Goal: Task Accomplishment & Management: Manage account settings

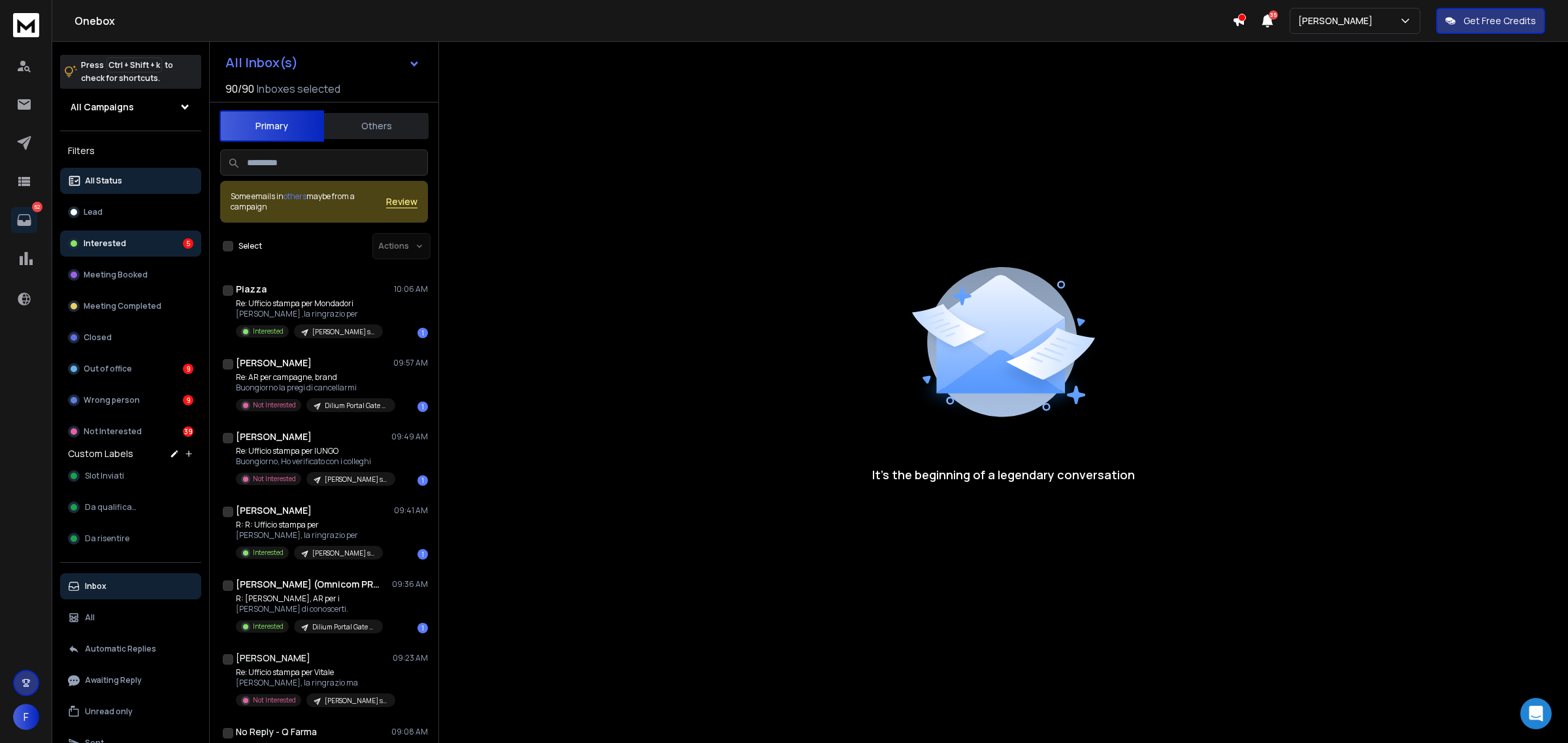
click at [147, 250] on button "Interested 5" at bounding box center [130, 243] width 141 height 26
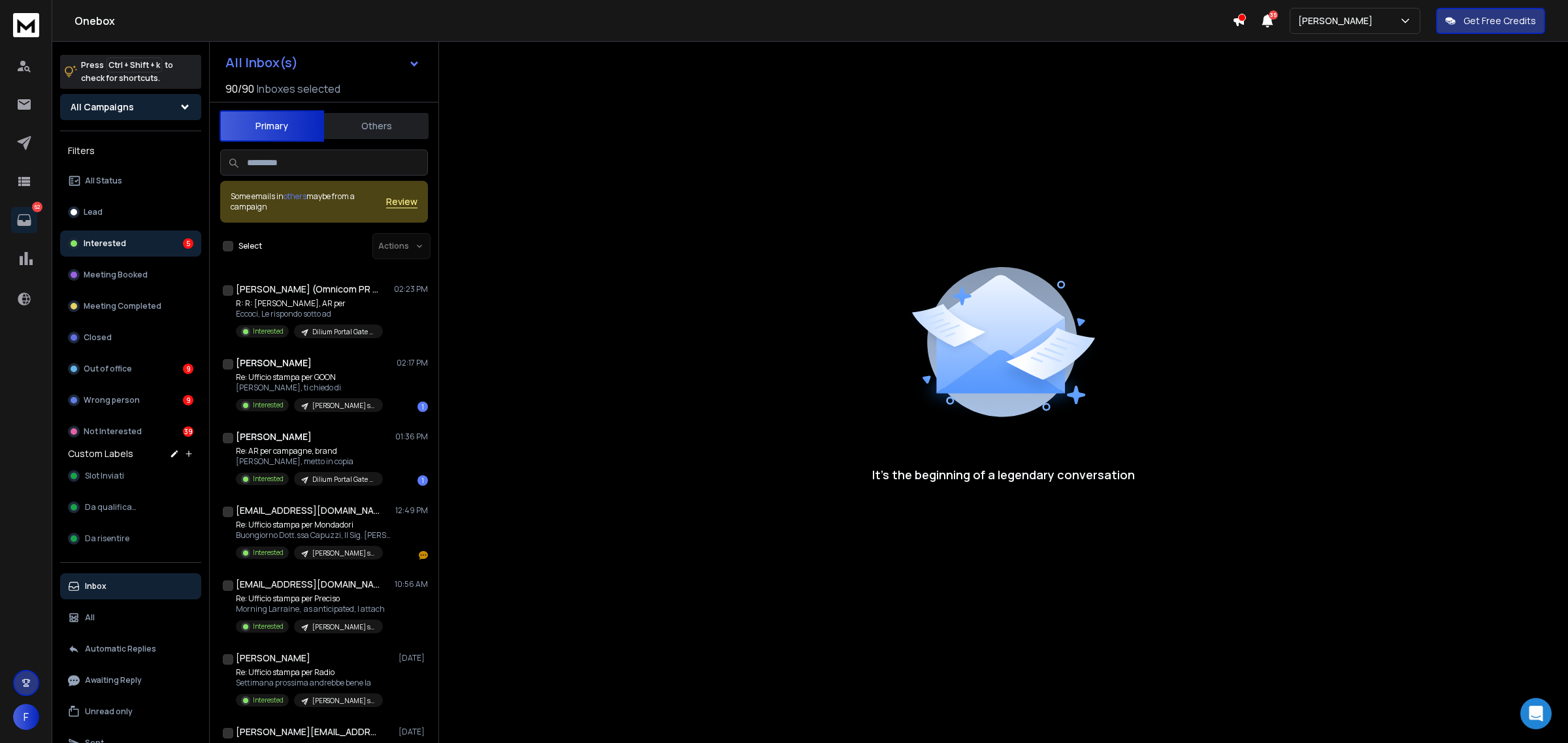
click at [108, 111] on h1 "All Campaigns" at bounding box center [102, 108] width 63 height 13
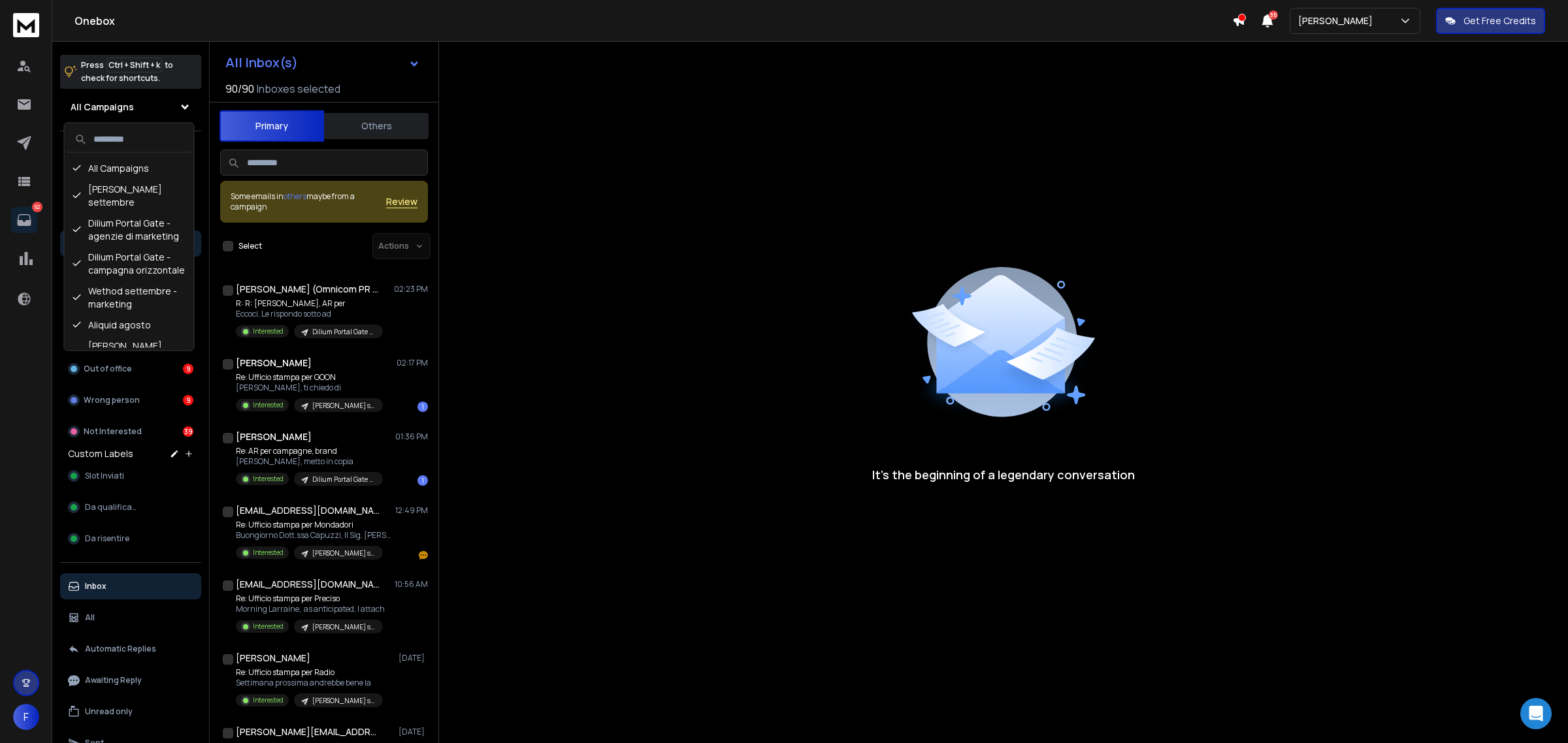
click at [139, 132] on input at bounding box center [129, 139] width 124 height 26
type input "****"
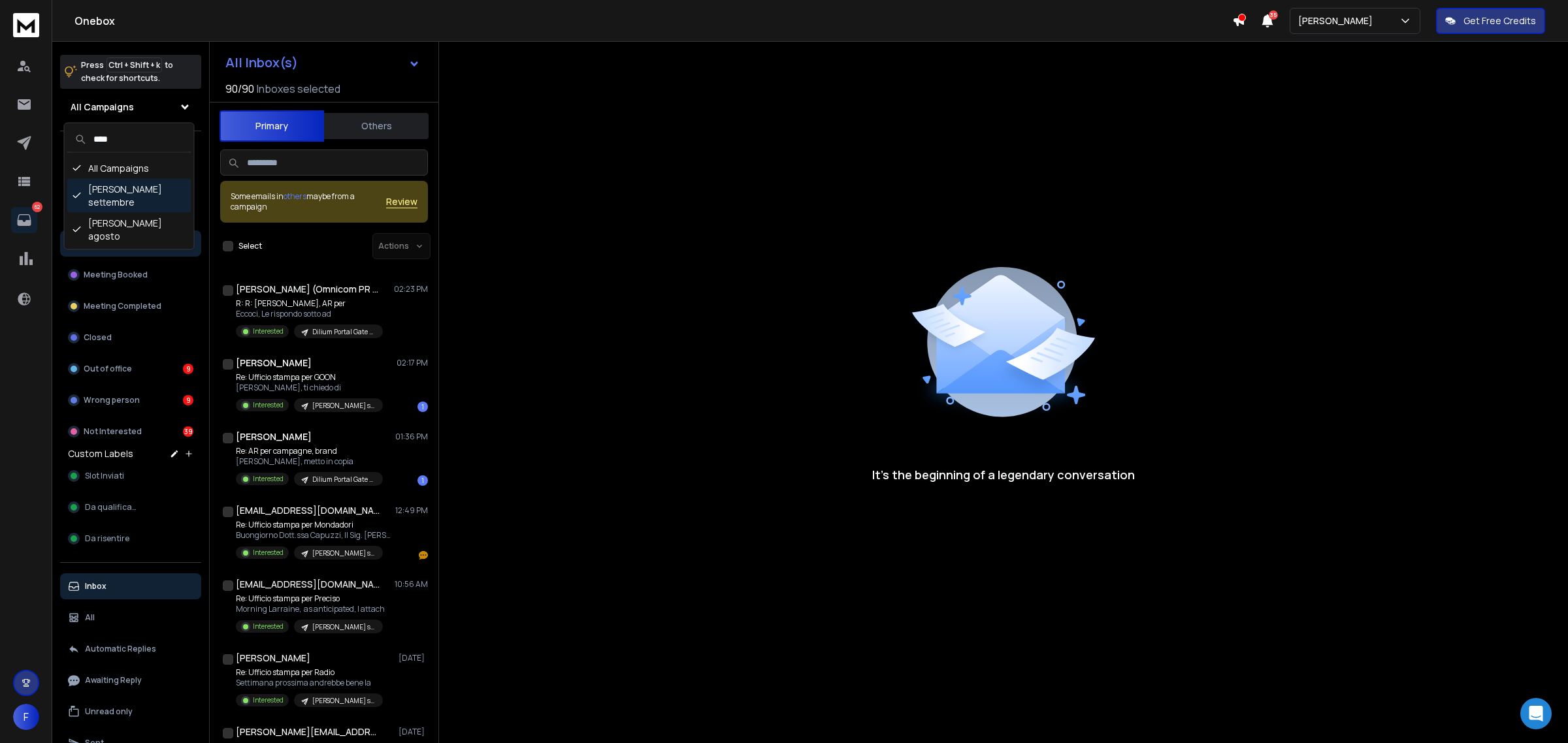
drag, startPoint x: 121, startPoint y: 178, endPoint x: 119, endPoint y: 170, distance: 8.2
click at [119, 179] on div "[PERSON_NAME] settembre" at bounding box center [129, 196] width 124 height 34
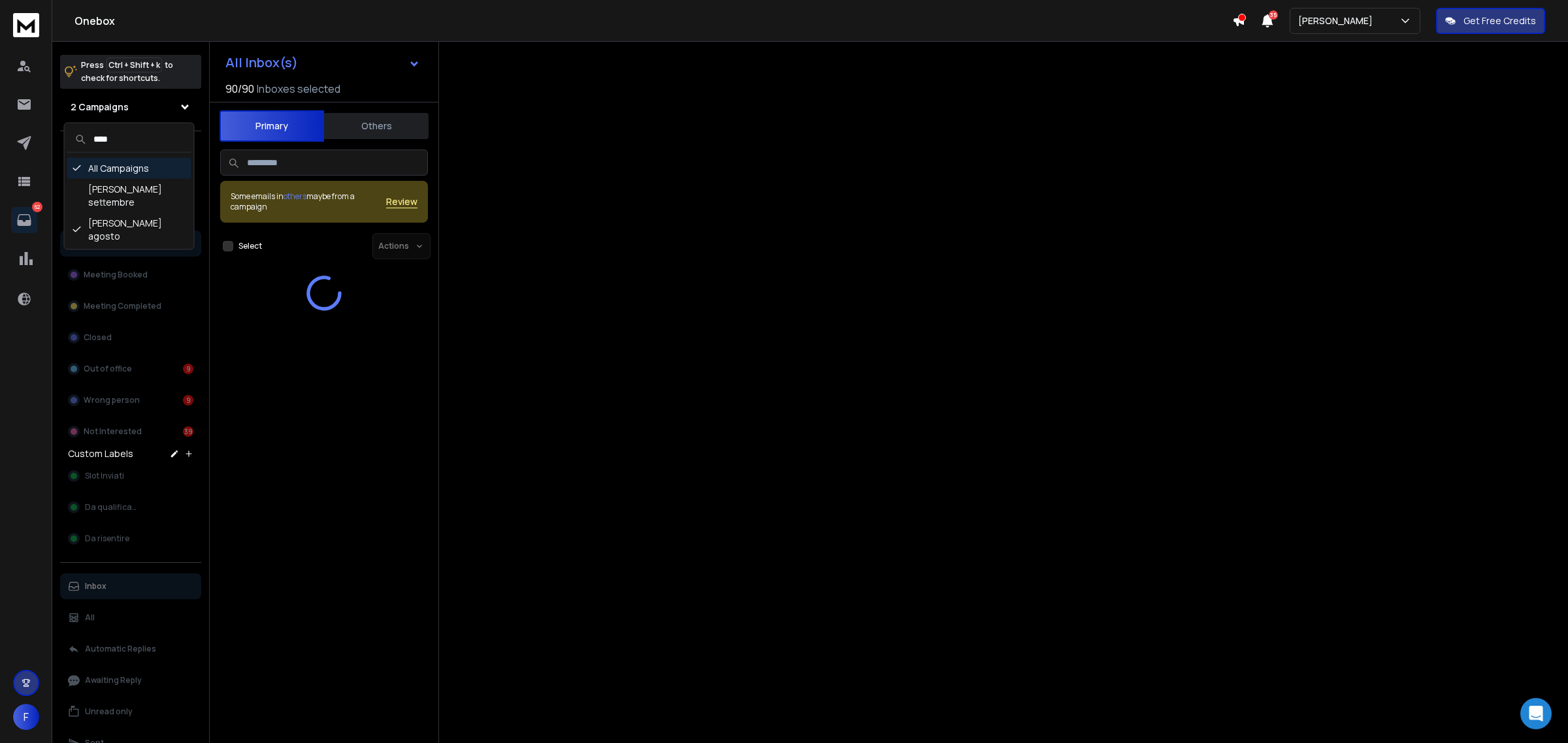
click at [118, 166] on div "All Campaigns" at bounding box center [129, 168] width 124 height 21
click at [118, 187] on div "[PERSON_NAME] settembre" at bounding box center [129, 196] width 124 height 34
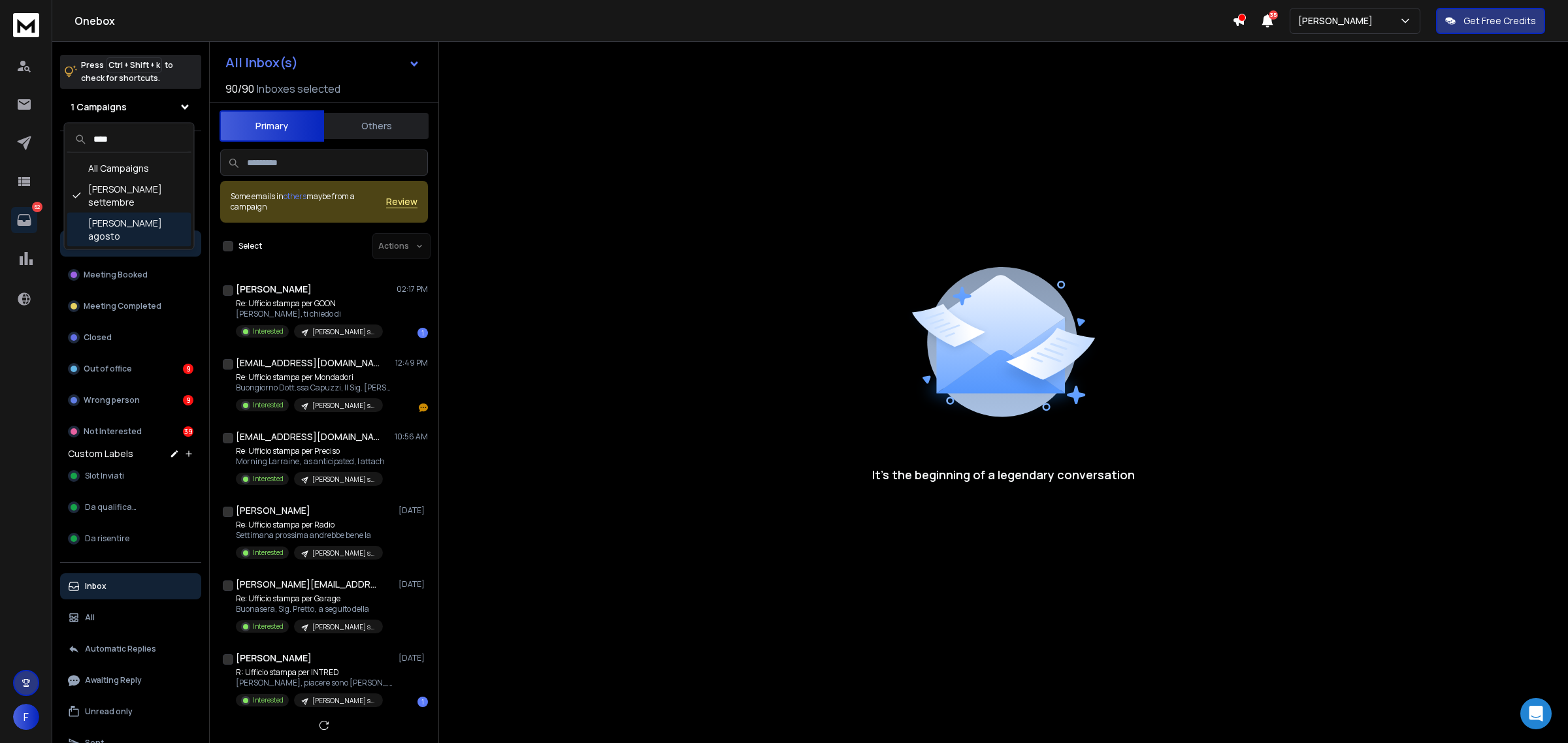
click at [118, 213] on div "[PERSON_NAME] agosto" at bounding box center [129, 229] width 124 height 34
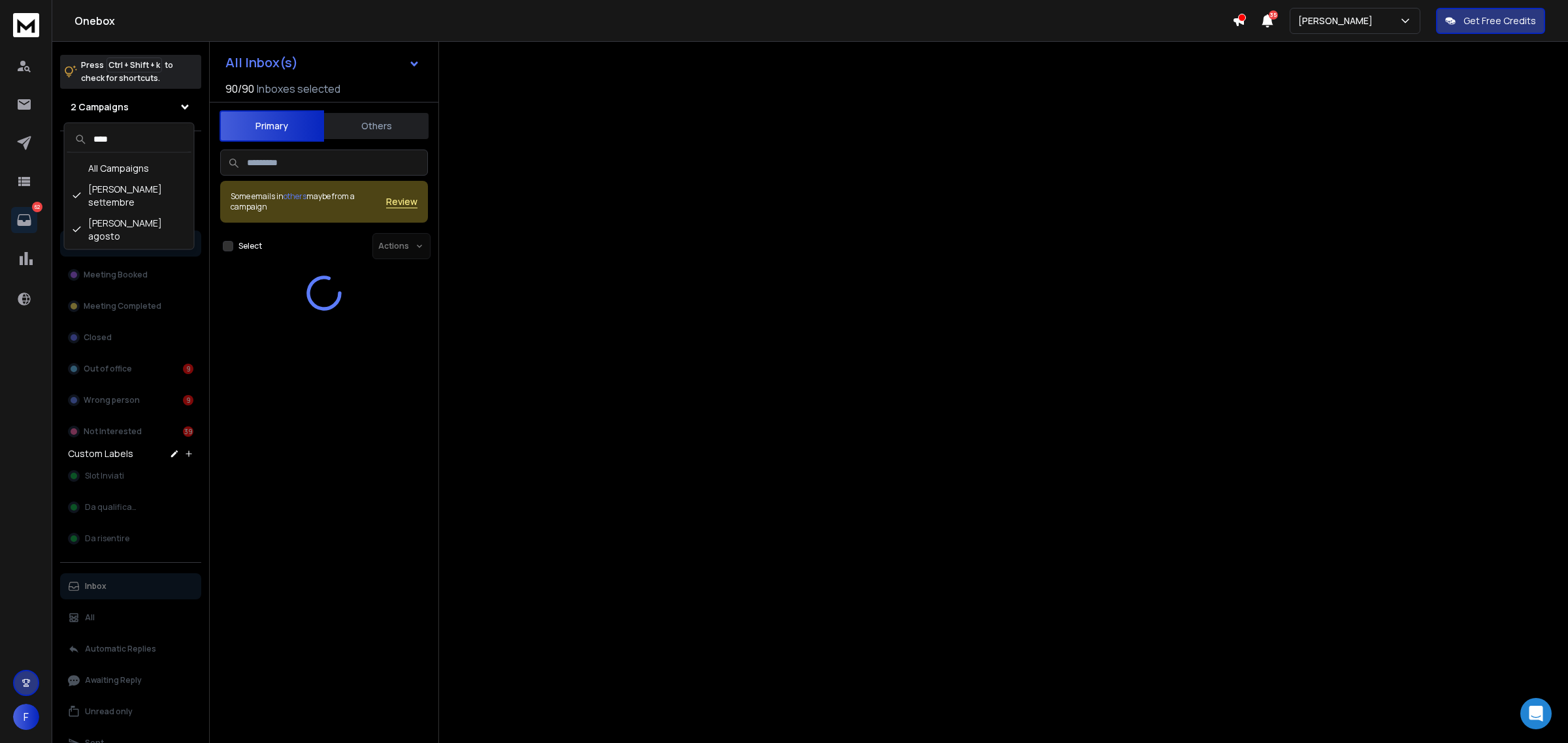
click at [648, 252] on div at bounding box center [1003, 414] width 1129 height 743
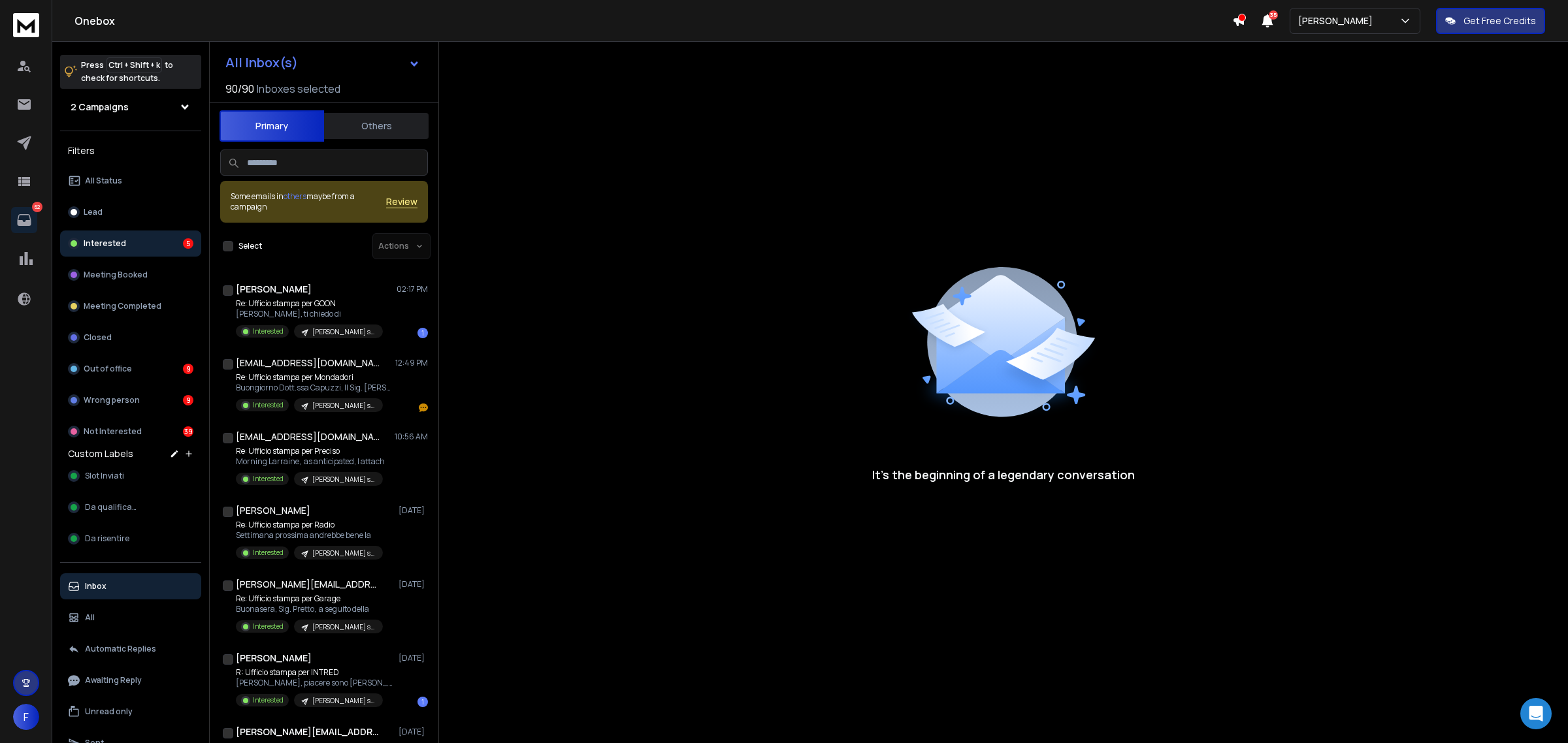
click at [93, 474] on span "Slot Inviati" at bounding box center [104, 476] width 40 height 10
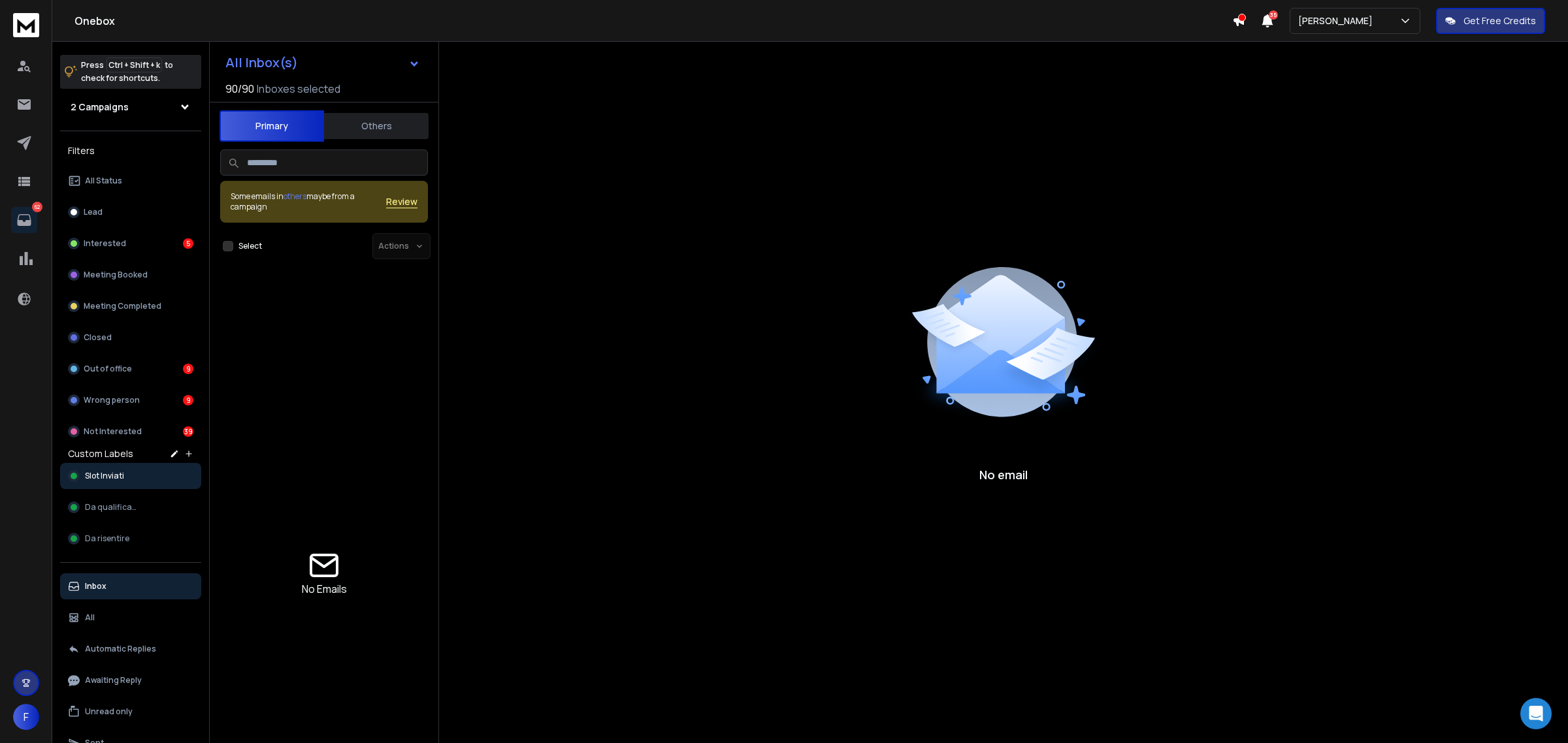
click at [100, 502] on div "Da qualificare" at bounding box center [105, 508] width 75 height 12
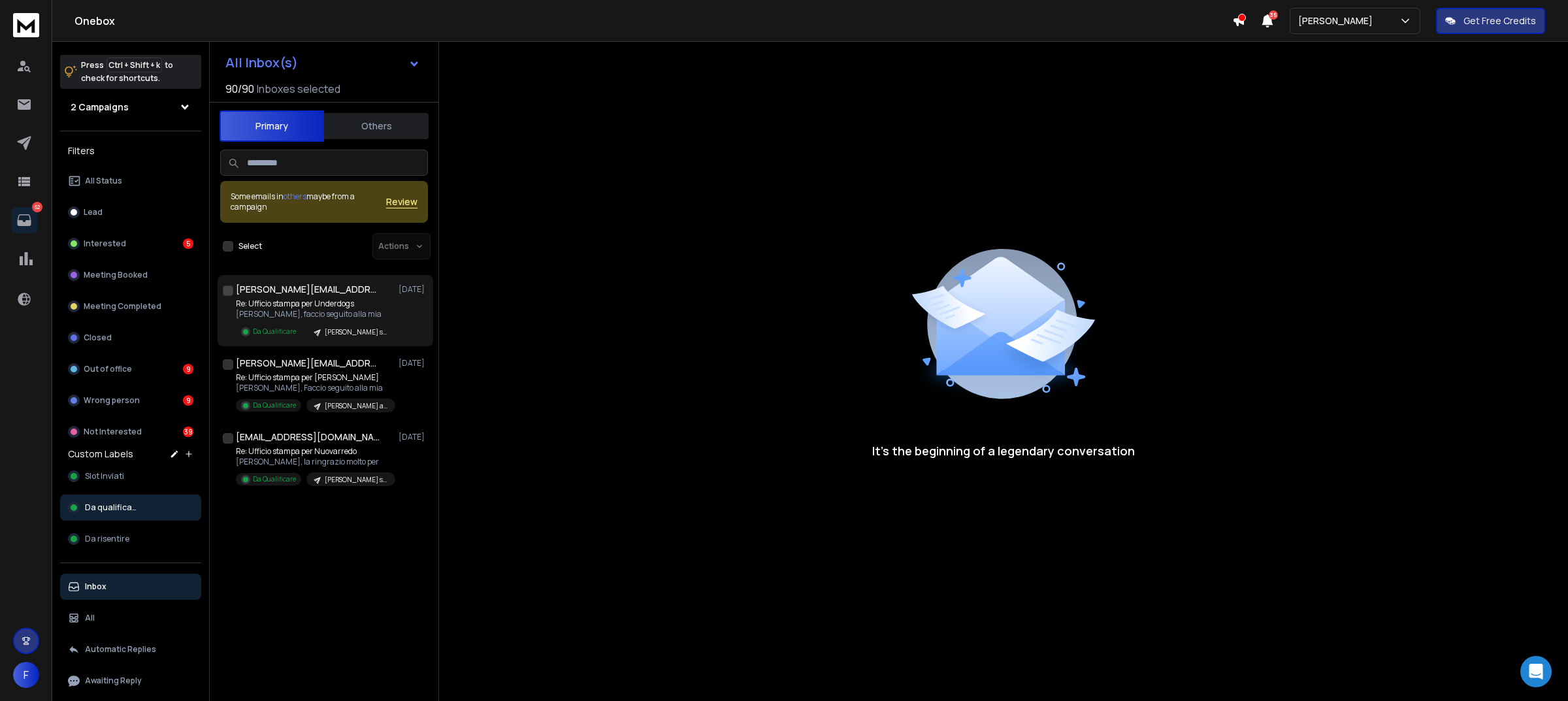
click at [324, 309] on p "[PERSON_NAME], faccio seguito alla mia" at bounding box center [314, 314] width 157 height 10
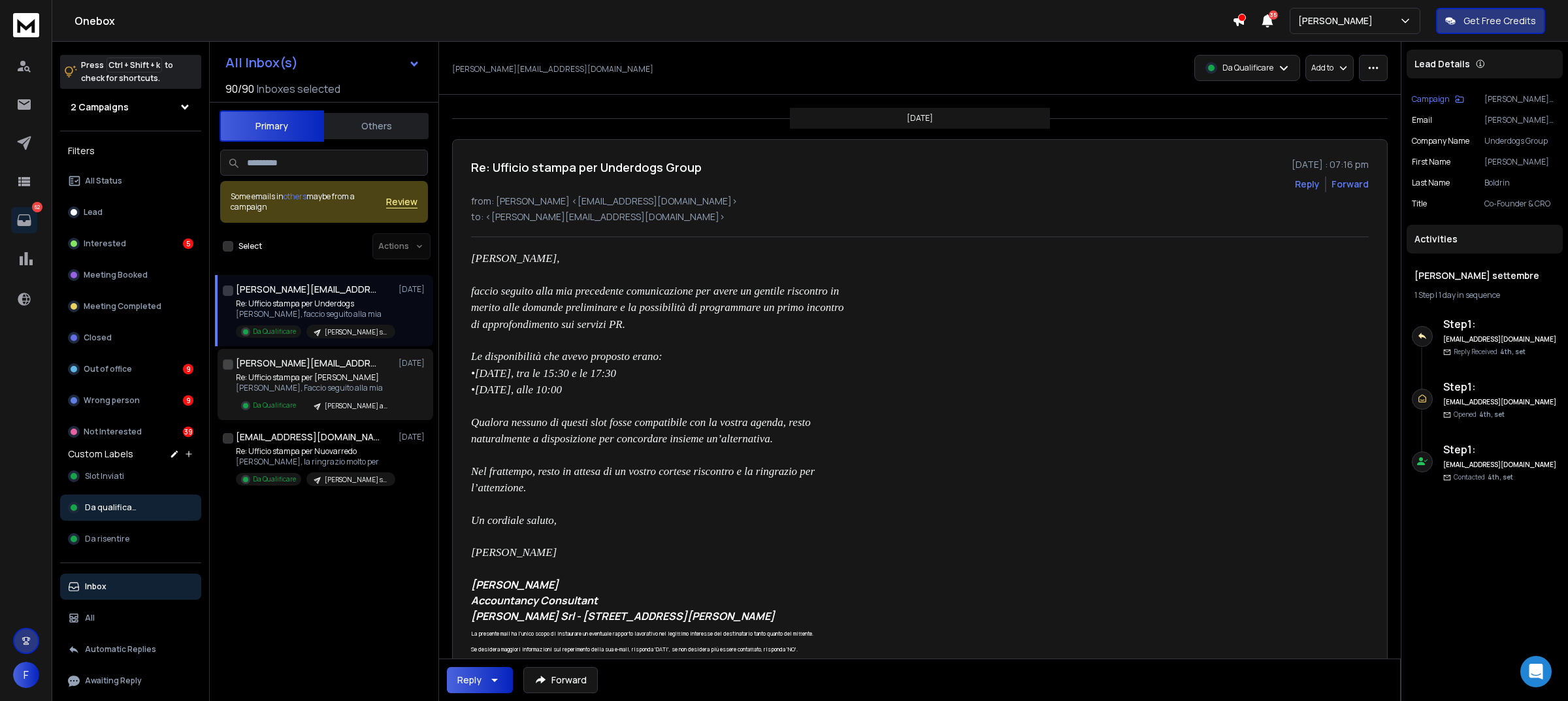
click at [365, 386] on p "[PERSON_NAME], Faccio seguito alla mia" at bounding box center [314, 387] width 157 height 10
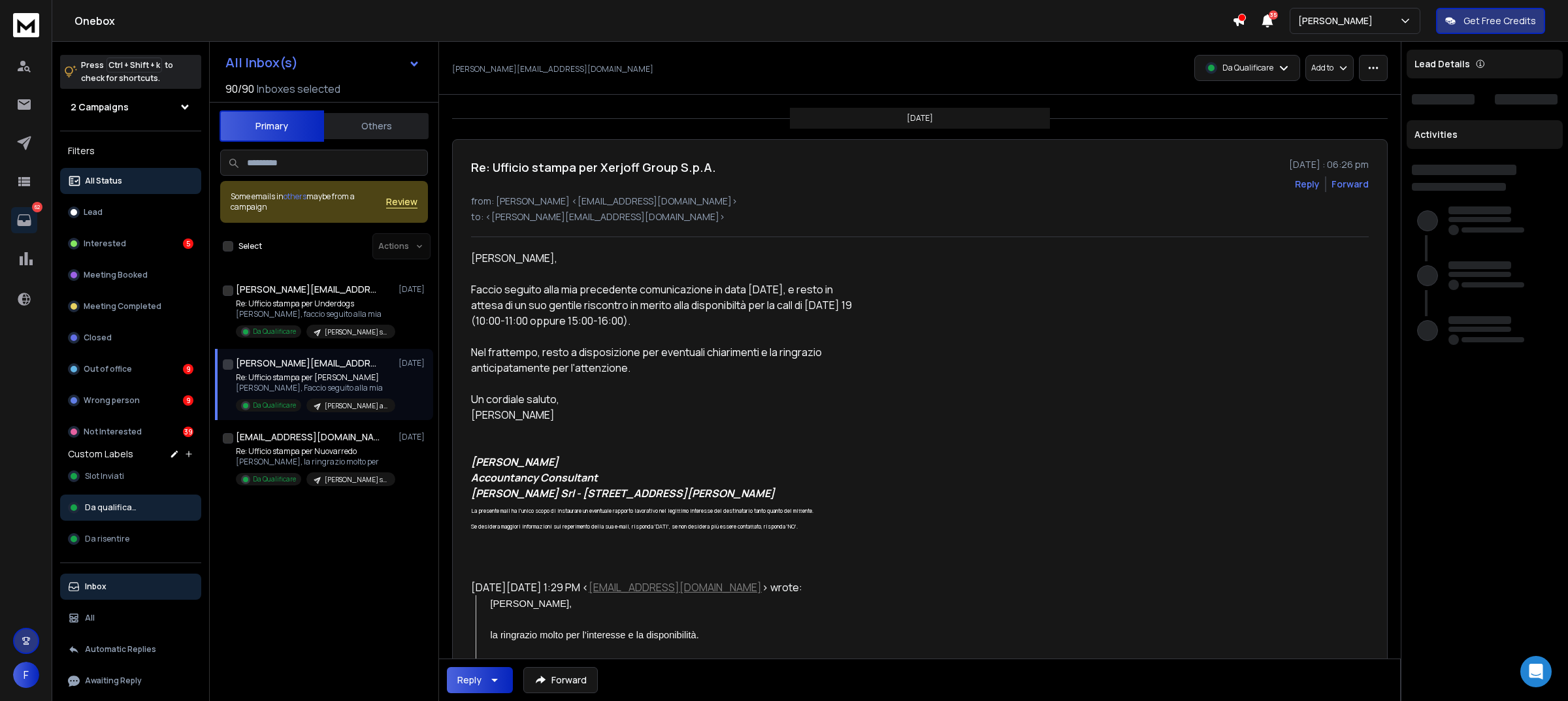
click at [113, 173] on button "All Status" at bounding box center [130, 181] width 141 height 26
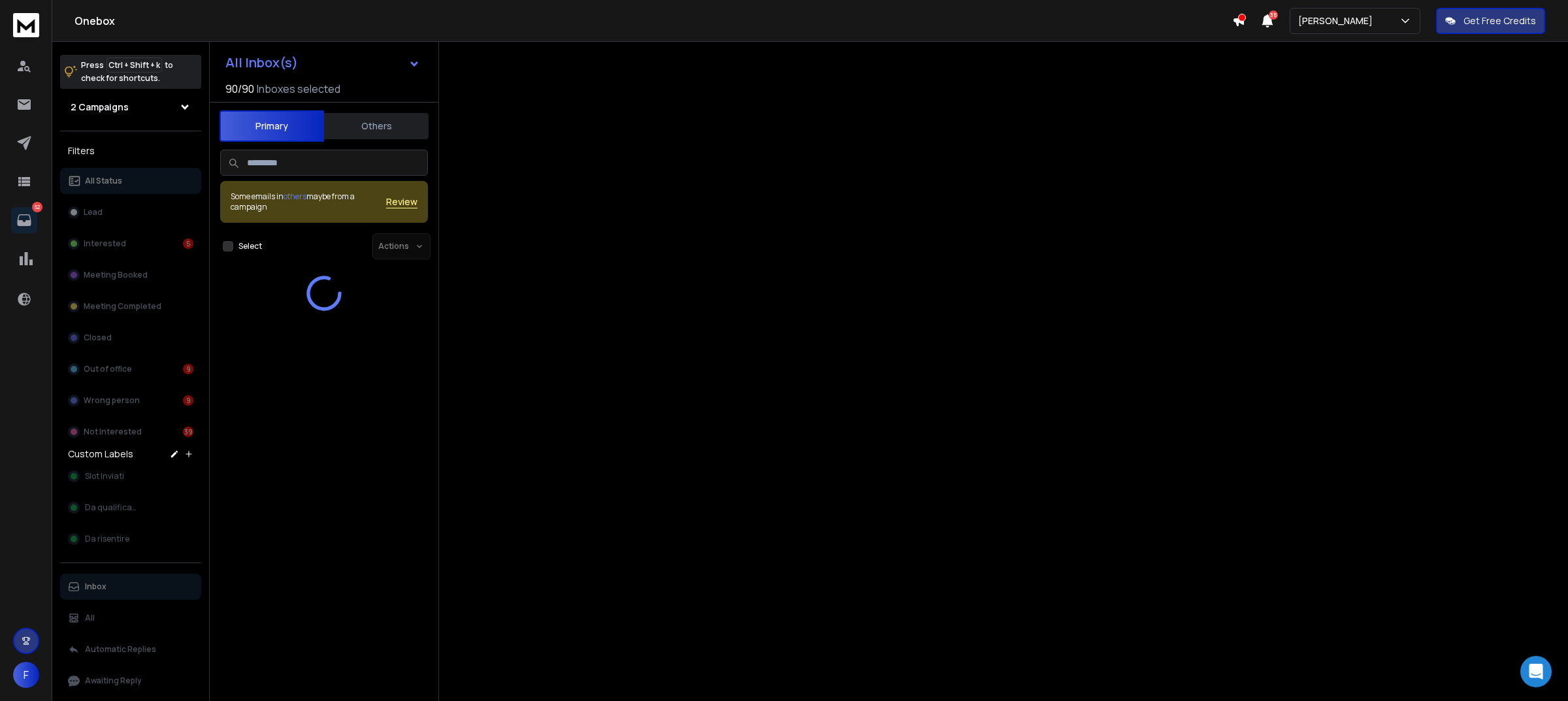
click at [113, 236] on div "All Status Lead Interested 5 Meeting Booked Meeting Completed Closed Out of off…" at bounding box center [130, 307] width 141 height 277
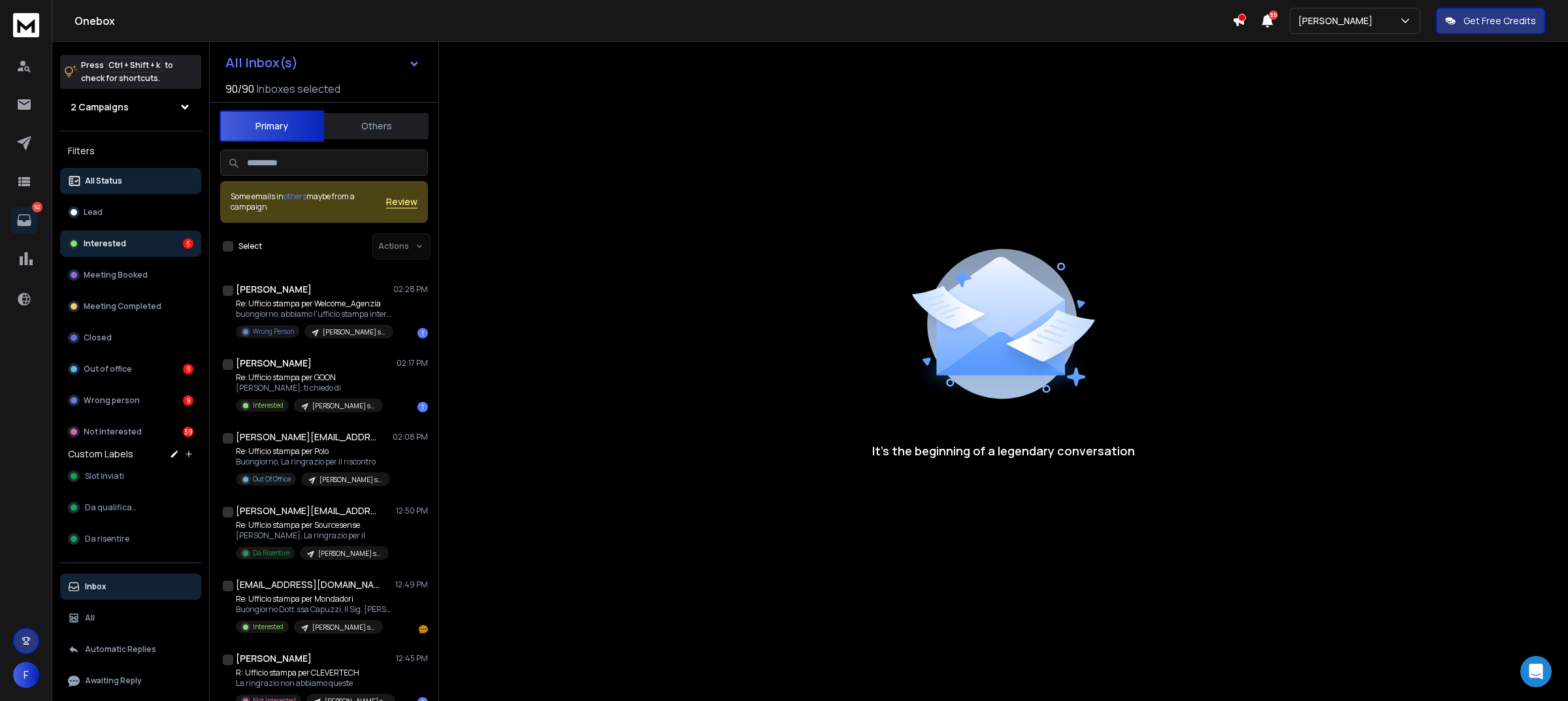
click at [128, 244] on button "Interested 5" at bounding box center [130, 243] width 141 height 26
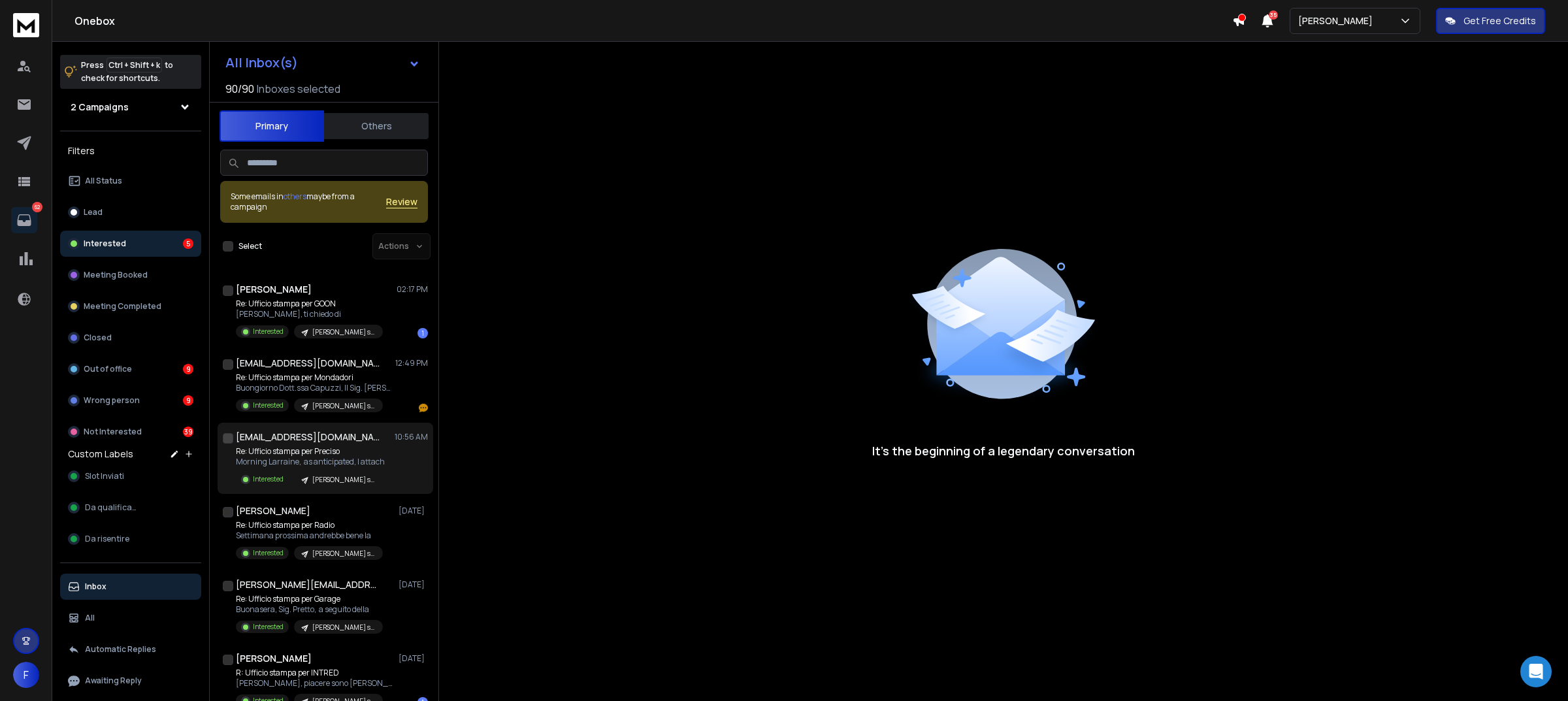
click at [394, 440] on p "10:56 AM" at bounding box center [411, 437] width 34 height 10
